Goal: Task Accomplishment & Management: Complete application form

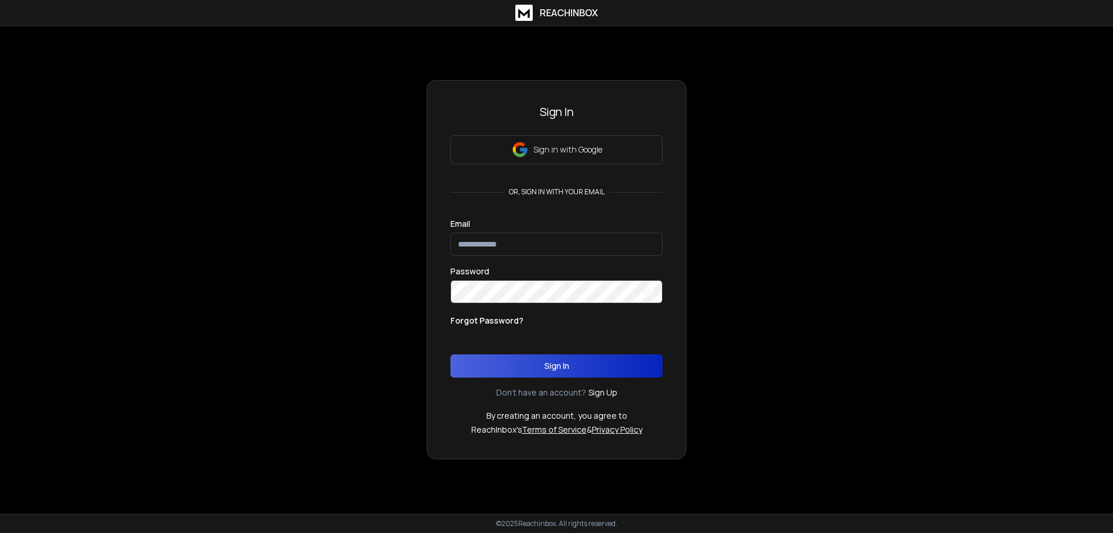
click at [574, 133] on div "Sign In" at bounding box center [557, 119] width 212 height 31
click at [563, 156] on button "Sign in with Google" at bounding box center [557, 149] width 212 height 29
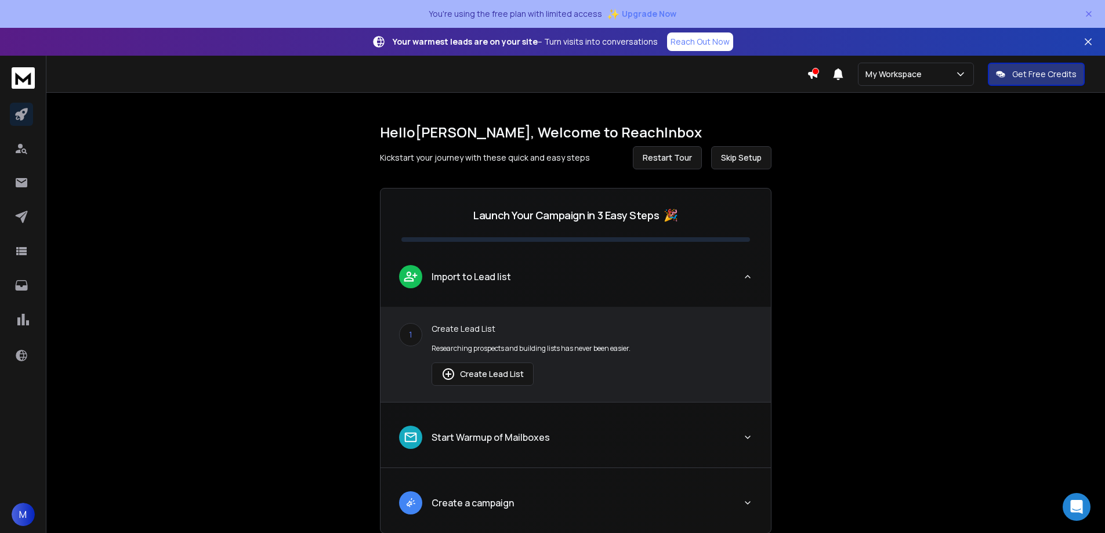
scroll to position [31, 0]
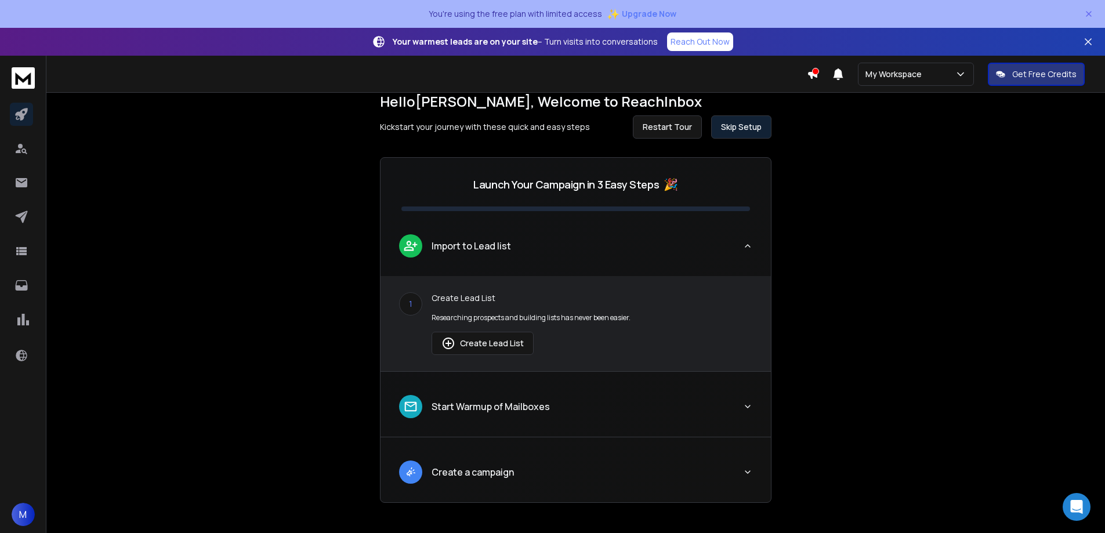
click at [758, 117] on button "Skip Setup" at bounding box center [741, 126] width 60 height 23
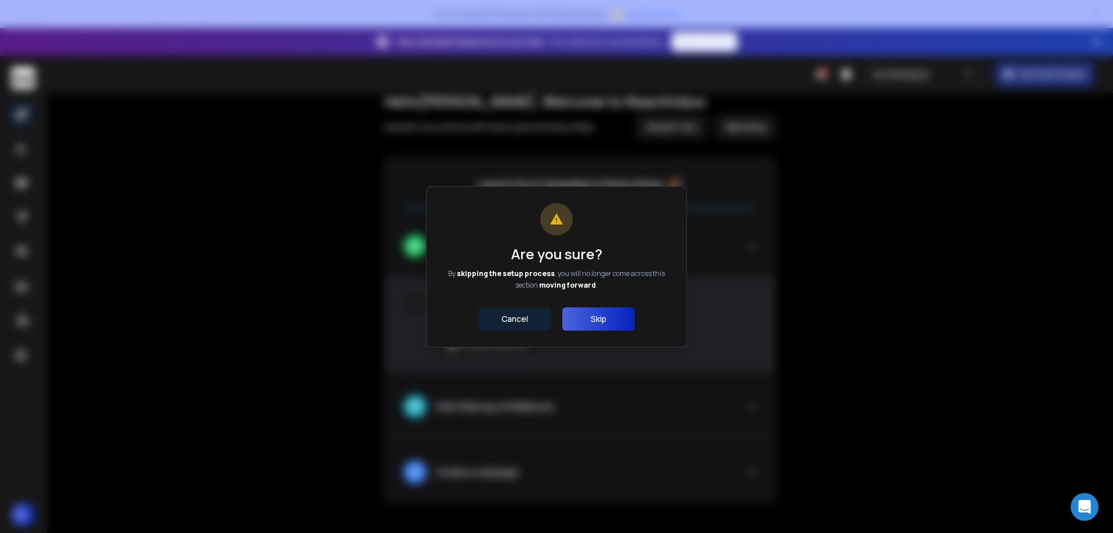
click at [521, 317] on button "Cancel" at bounding box center [514, 318] width 72 height 23
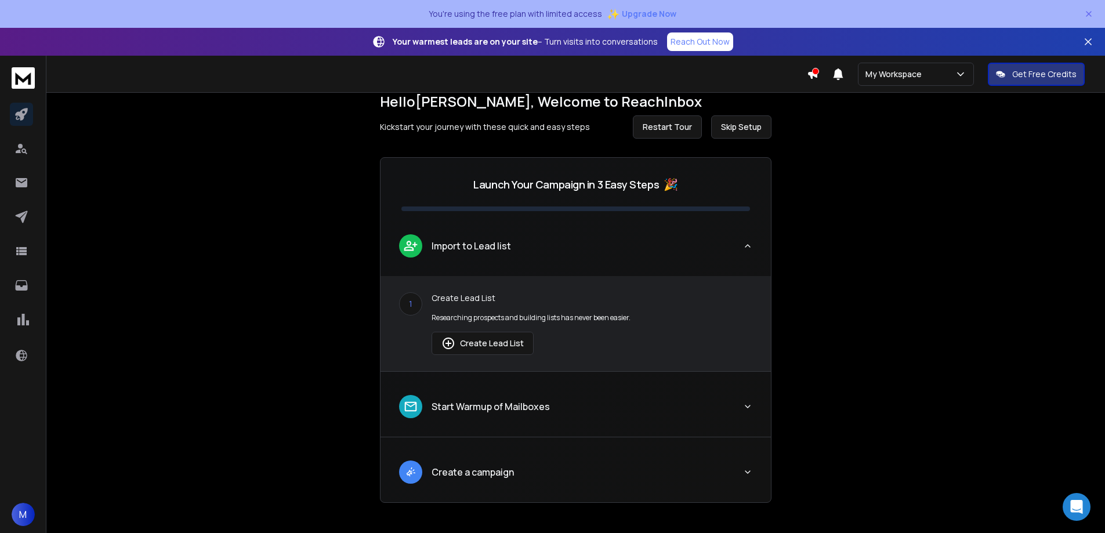
click at [1082, 13] on div "You're using the free plan with limited access ✨ Upgrade Now" at bounding box center [552, 14] width 1105 height 28
click at [486, 235] on div "Import to Lead list" at bounding box center [455, 245] width 112 height 23
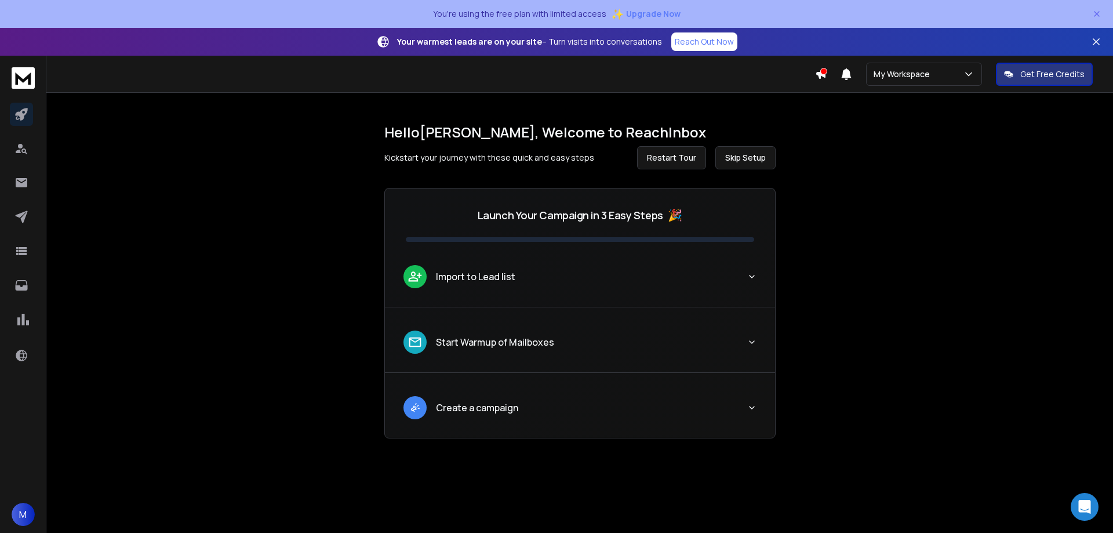
click at [504, 285] on div "Import to Lead list" at bounding box center [460, 276] width 112 height 23
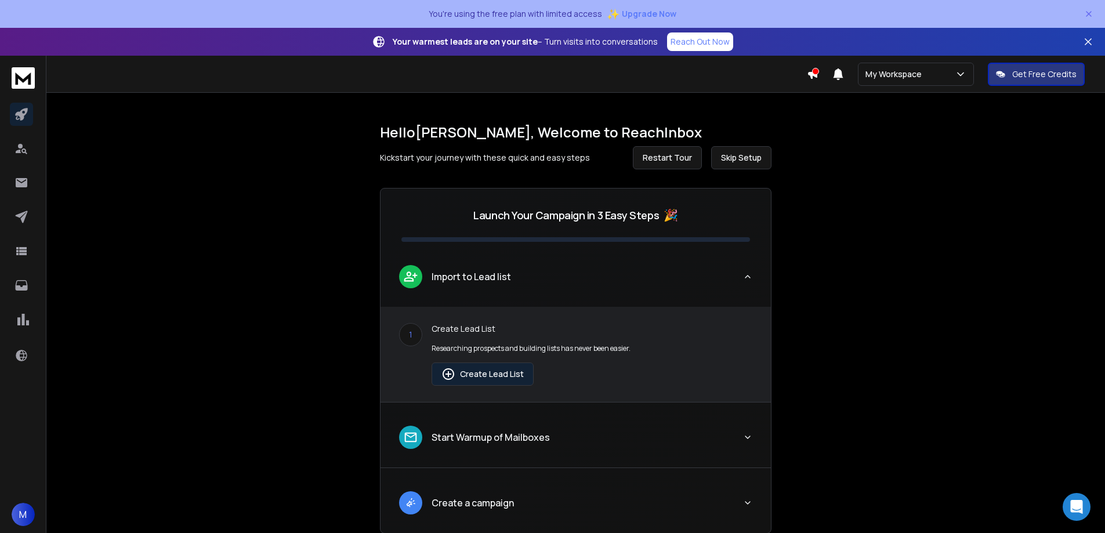
click at [492, 383] on button "Create Lead List" at bounding box center [482, 373] width 102 height 23
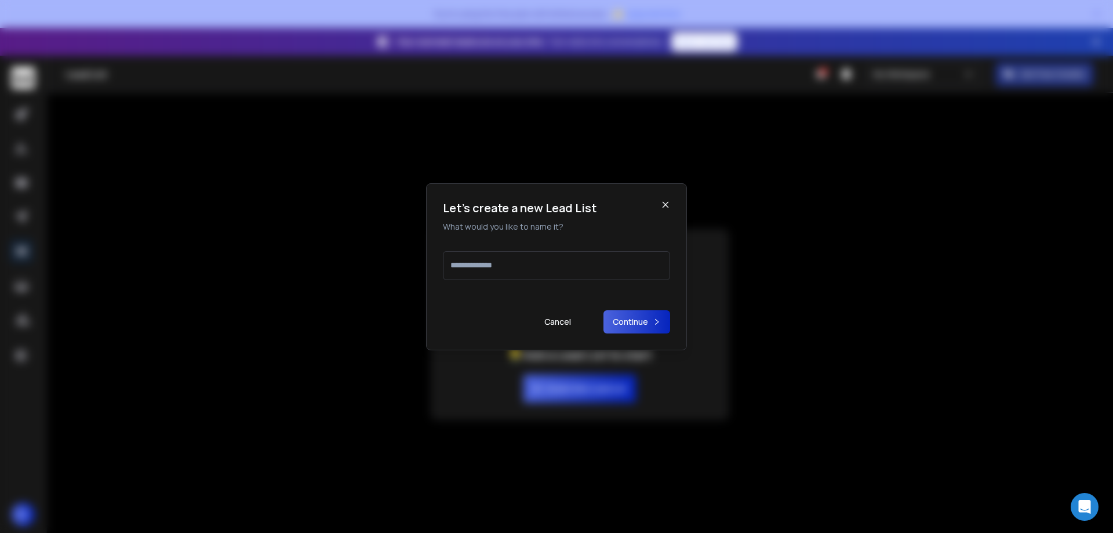
click at [559, 251] on input at bounding box center [556, 265] width 227 height 29
type input "*****"
drag, startPoint x: 606, startPoint y: 312, endPoint x: 618, endPoint y: 315, distance: 12.1
click at [610, 313] on button "Continue" at bounding box center [637, 321] width 67 height 23
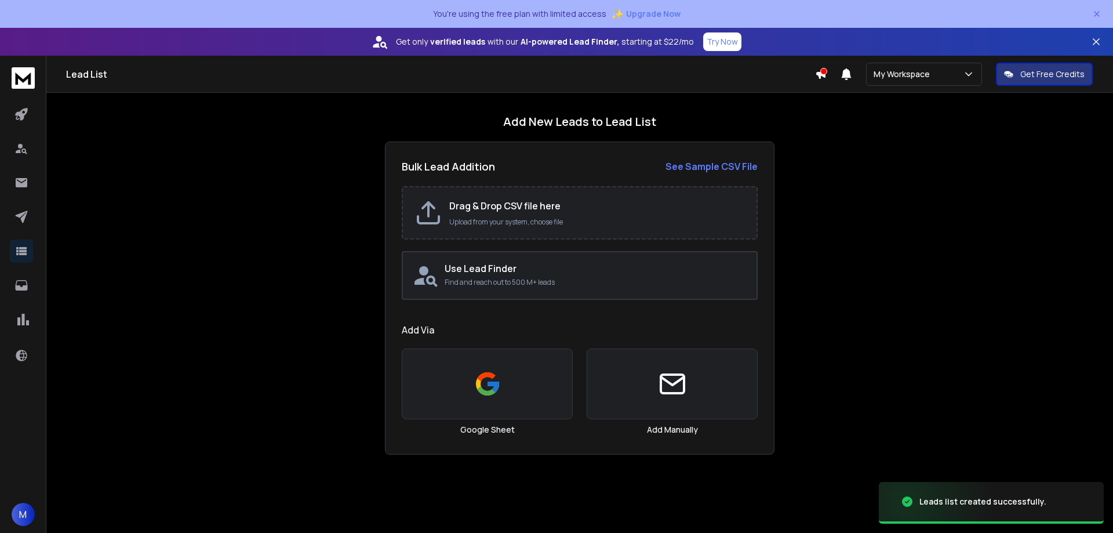
click at [515, 210] on h2 "Drag & Drop CSV file here" at bounding box center [597, 206] width 296 height 14
click at [565, 212] on h2 "Drag & Drop CSV file here" at bounding box center [597, 206] width 296 height 14
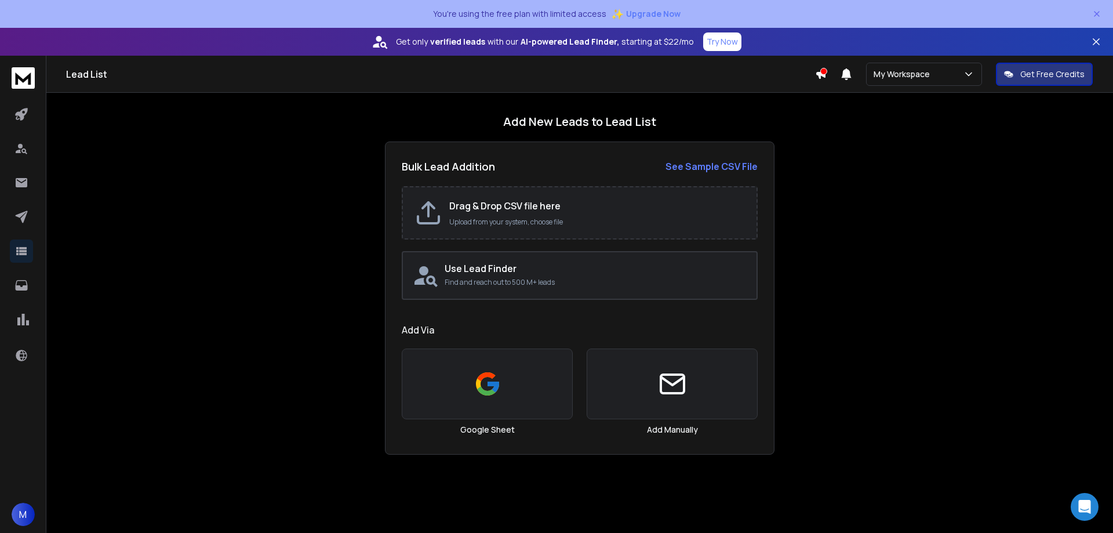
click at [560, 212] on h2 "Drag & Drop CSV file here" at bounding box center [597, 206] width 296 height 14
type input "**********"
click at [525, 408] on div at bounding box center [487, 384] width 171 height 71
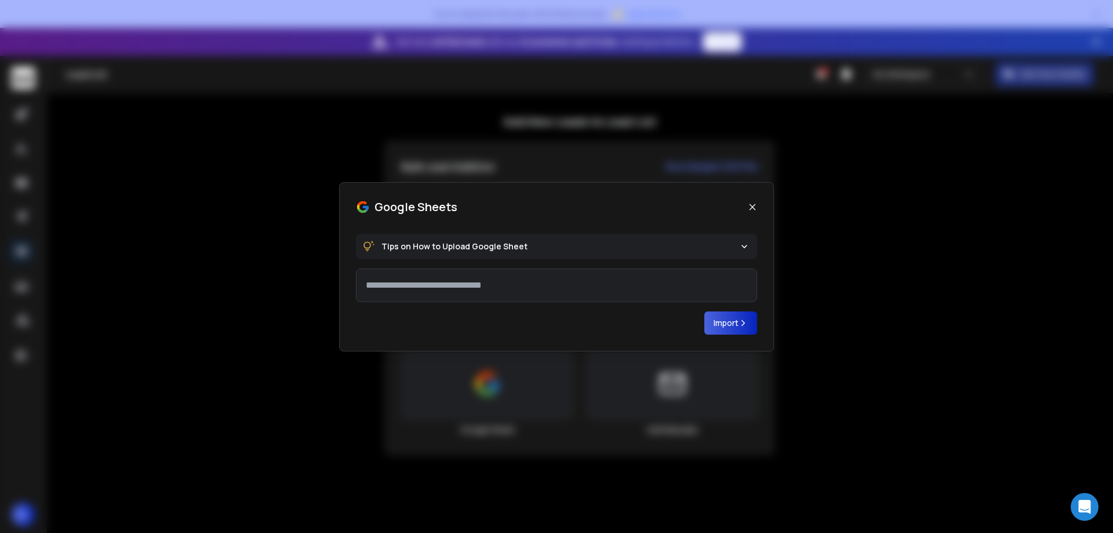
click at [746, 209] on div "Google Sheets" at bounding box center [556, 207] width 401 height 16
click at [752, 205] on icon at bounding box center [752, 206] width 9 height 9
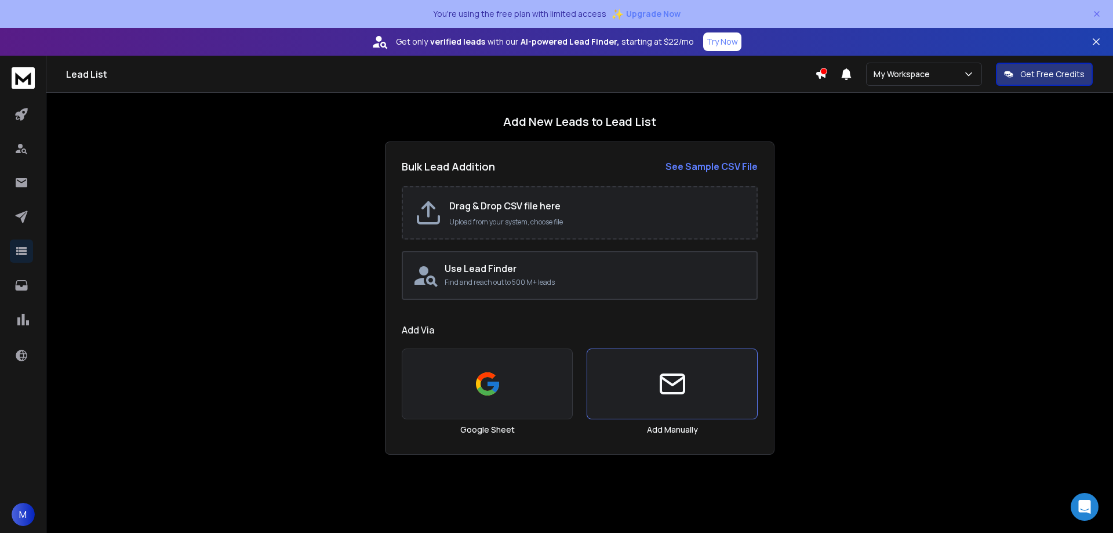
click at [691, 379] on div at bounding box center [672, 384] width 171 height 71
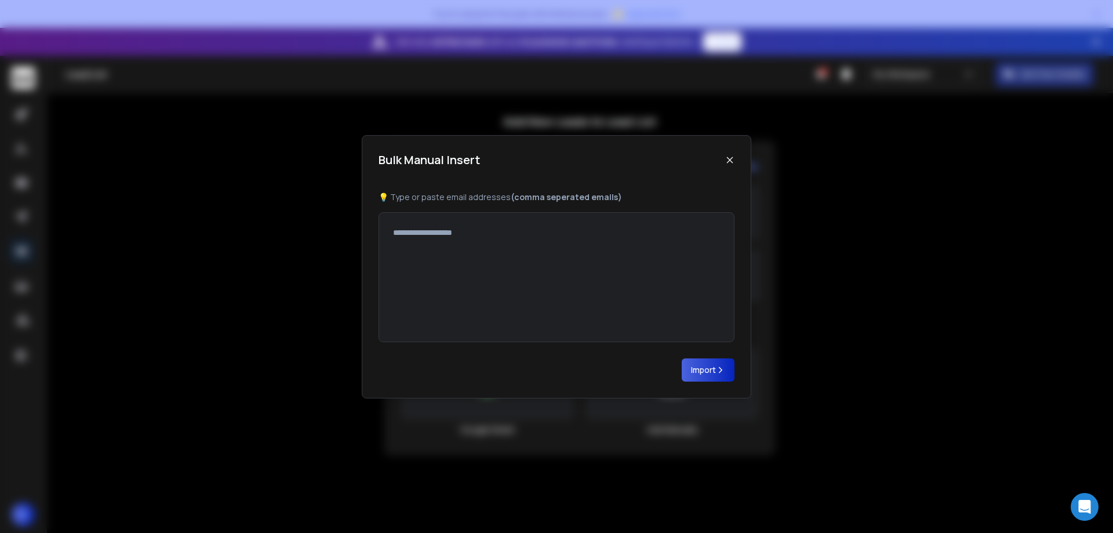
click at [732, 154] on div "Bulk Manual Insert" at bounding box center [557, 160] width 356 height 16
drag, startPoint x: 731, startPoint y: 159, endPoint x: 736, endPoint y: 173, distance: 15.4
click at [731, 159] on icon at bounding box center [729, 159] width 9 height 9
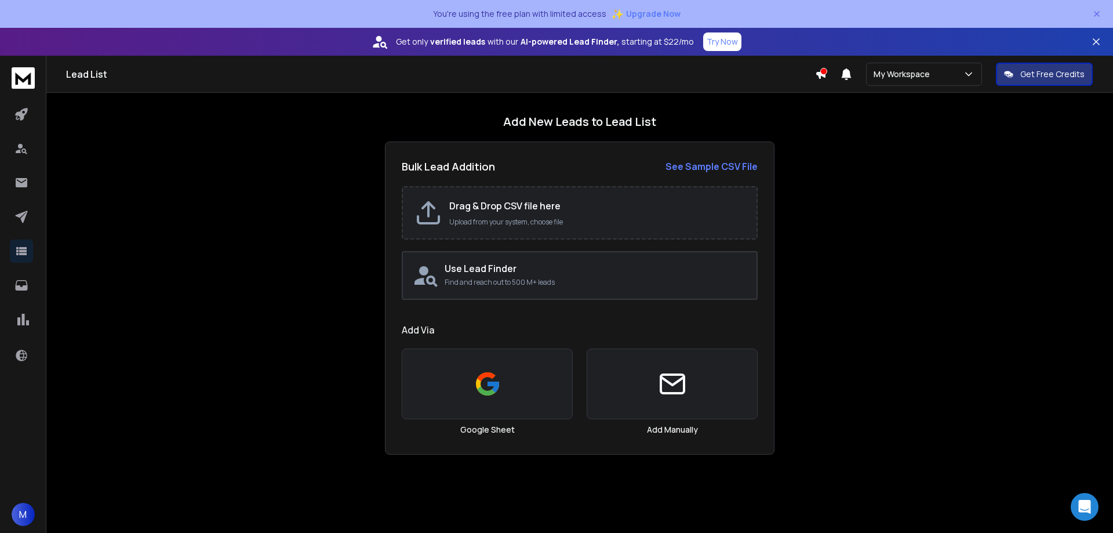
click at [499, 217] on p "Upload from your system, choose file" at bounding box center [597, 221] width 296 height 9
click at [1096, 34] on div at bounding box center [1096, 42] width 10 height 28
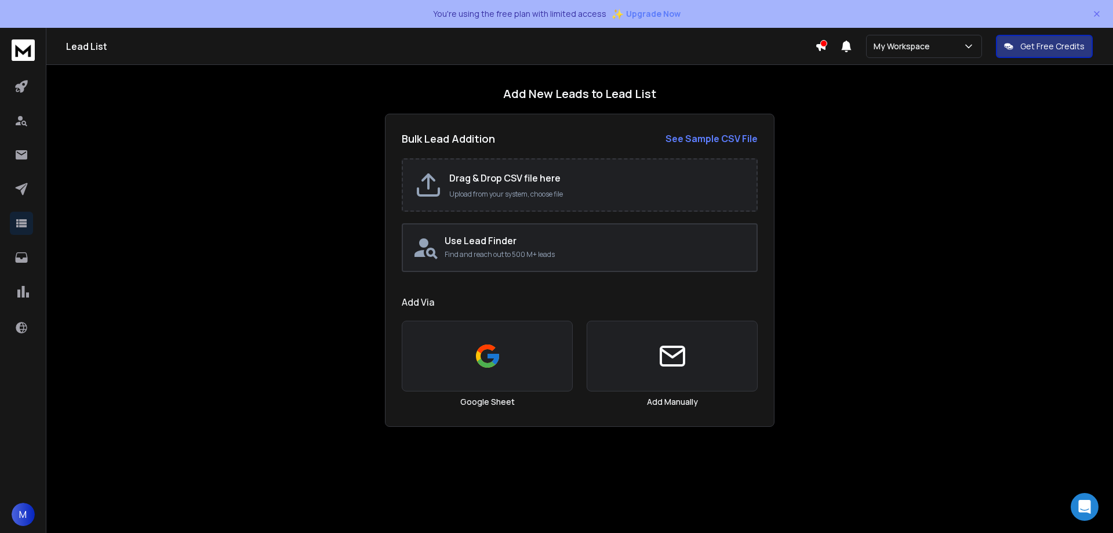
click at [1098, 10] on icon "Close notification" at bounding box center [1096, 13] width 9 height 9
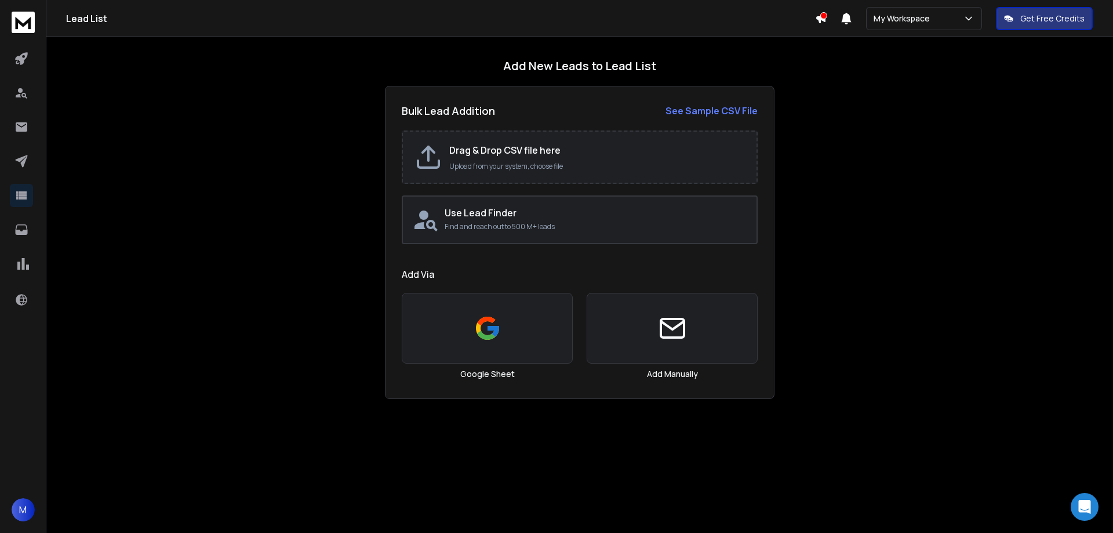
click at [510, 164] on p "Upload from your system, choose file" at bounding box center [597, 166] width 296 height 9
type input "**********"
click at [592, 174] on div "Drag & Drop CSV file here Upload from your system, choose file" at bounding box center [580, 156] width 356 height 53
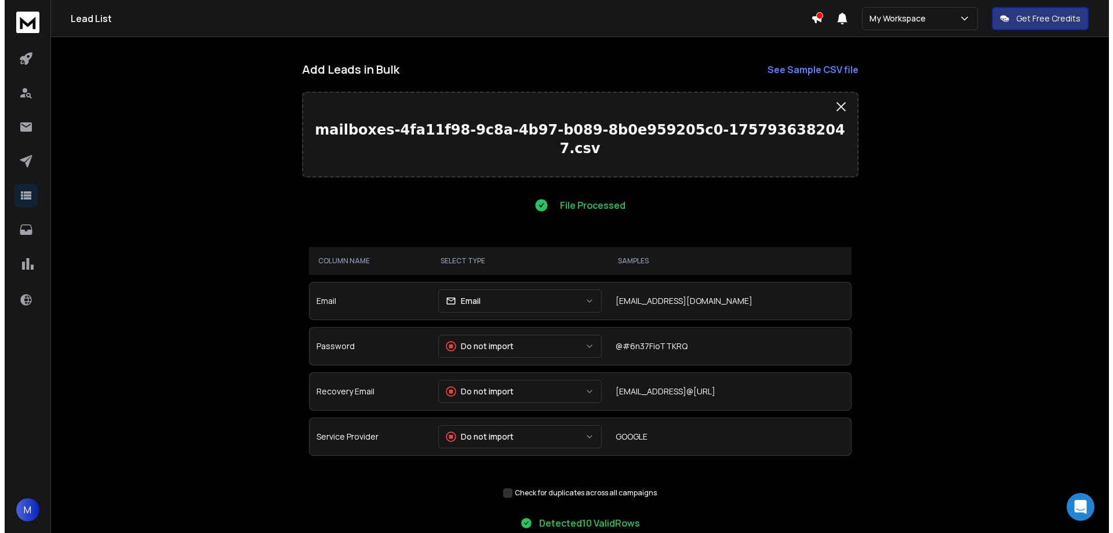
scroll to position [117, 0]
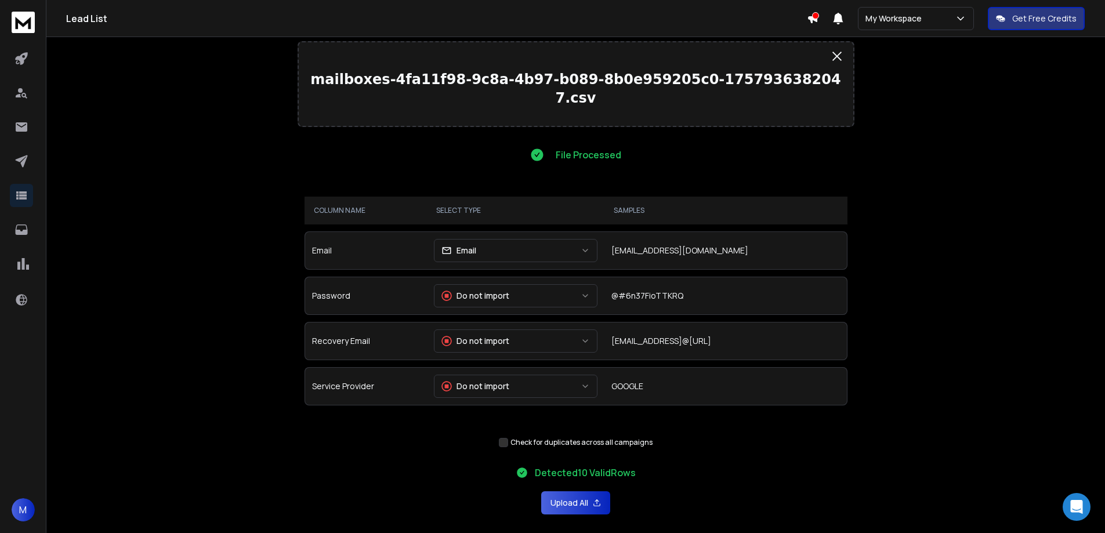
click at [563, 493] on button "Upload All" at bounding box center [575, 502] width 69 height 23
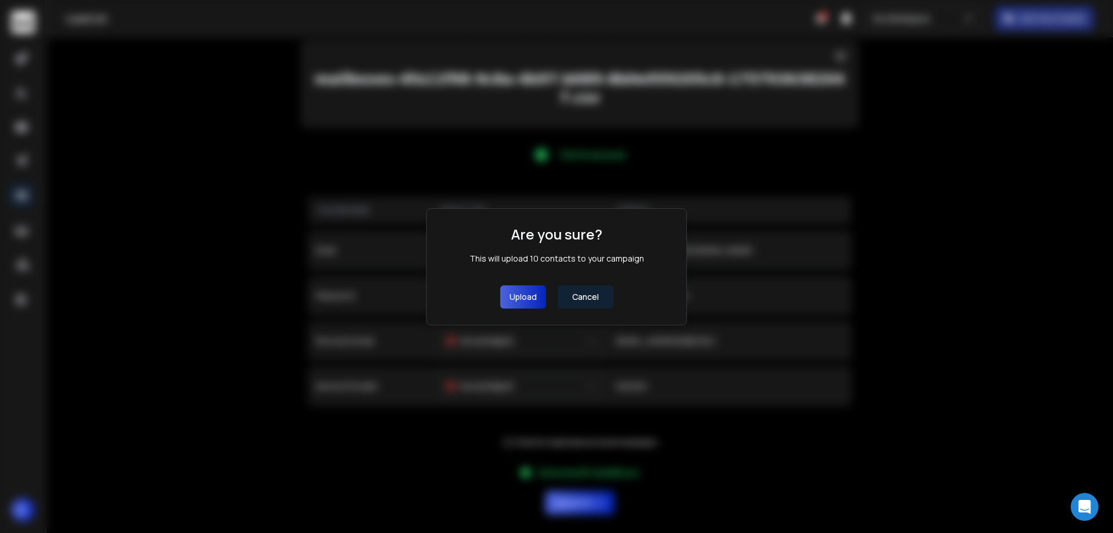
click at [506, 307] on button "Upload" at bounding box center [523, 296] width 46 height 23
